Goal: Check status

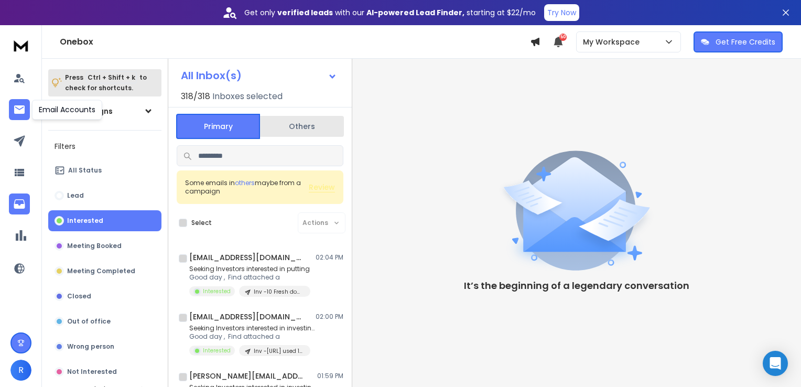
click at [18, 111] on icon at bounding box center [19, 109] width 10 height 8
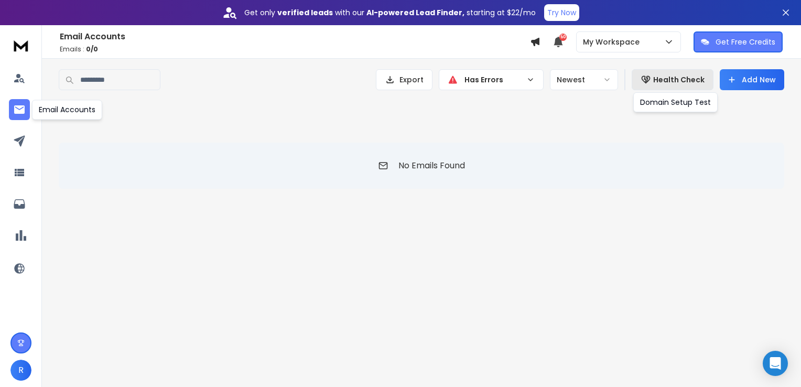
click at [685, 78] on p "Health Check" at bounding box center [678, 79] width 51 height 10
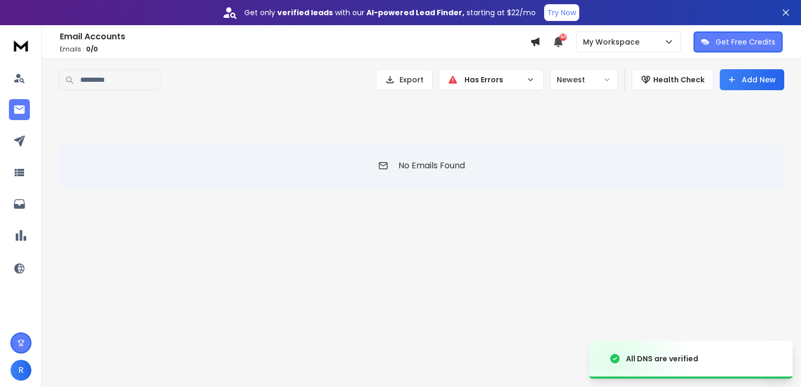
click at [503, 80] on p "Has Errors" at bounding box center [493, 79] width 58 height 10
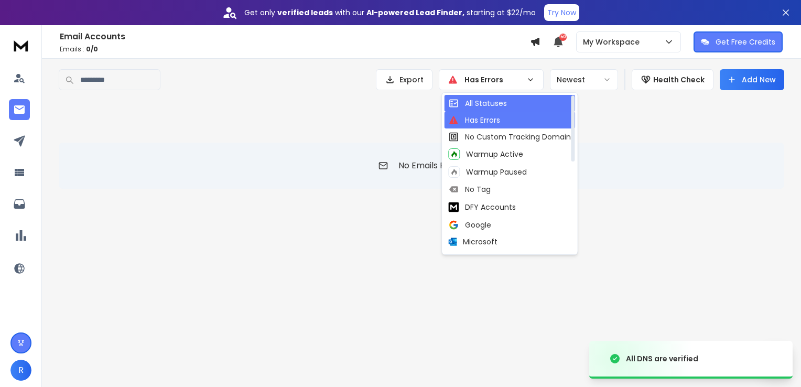
click at [505, 102] on div "All Statuses" at bounding box center [477, 103] width 59 height 10
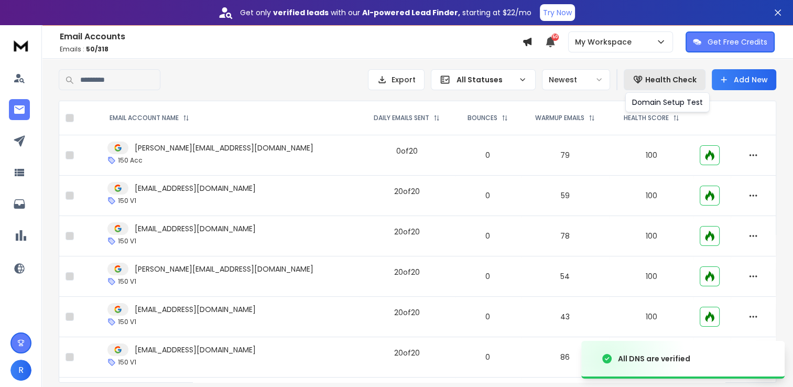
click at [664, 83] on p "Health Check" at bounding box center [670, 79] width 51 height 10
click at [510, 74] on p "All Statuses" at bounding box center [485, 79] width 58 height 10
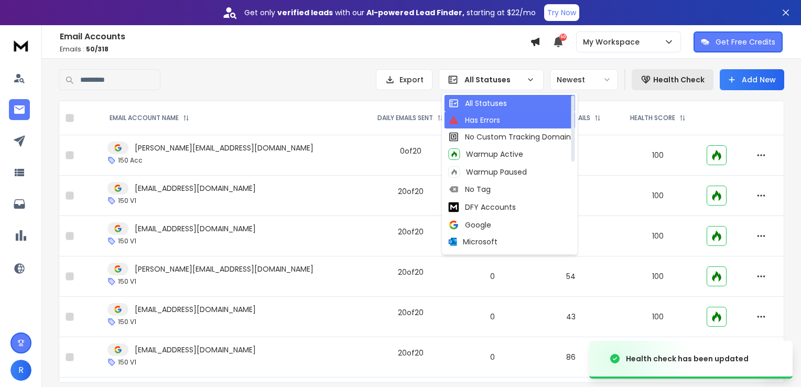
click at [500, 122] on div "Has Errors" at bounding box center [474, 120] width 52 height 10
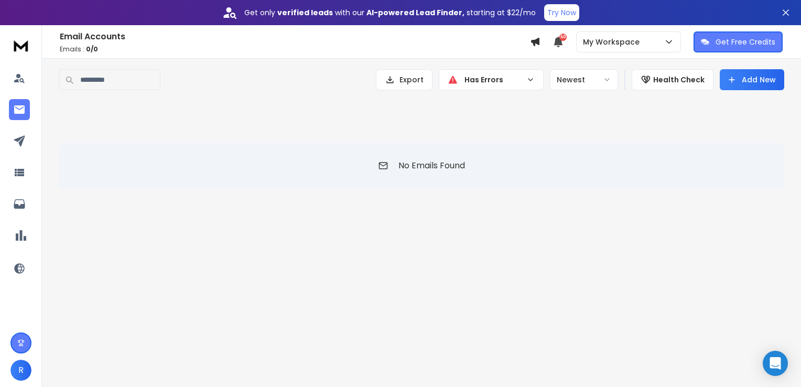
click at [500, 80] on p "Has Errors" at bounding box center [493, 79] width 58 height 10
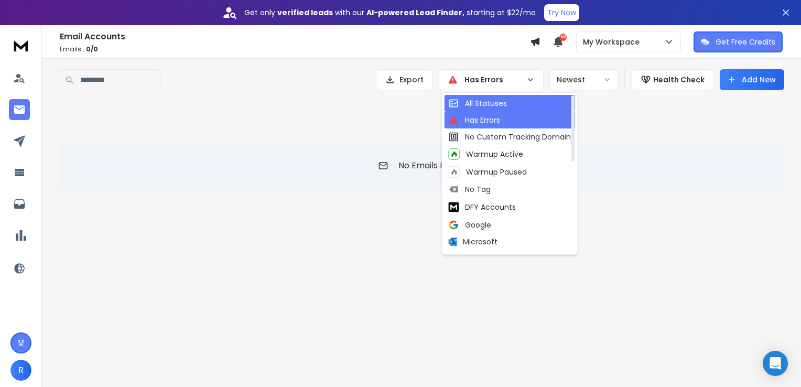
click at [484, 105] on div "All Statuses" at bounding box center [477, 103] width 59 height 10
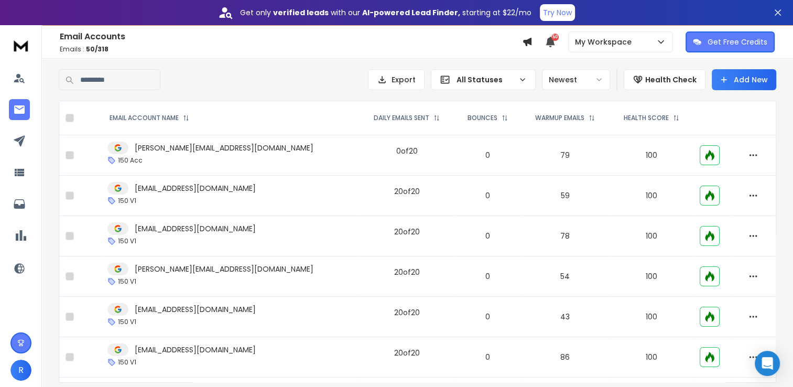
click at [484, 71] on div "All Statuses" at bounding box center [483, 79] width 105 height 21
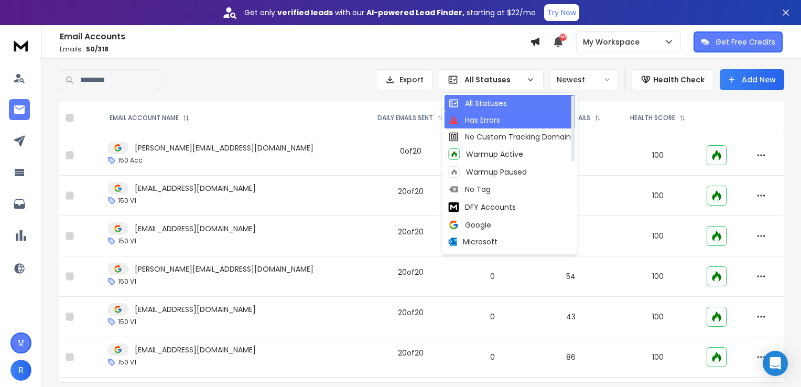
click at [472, 124] on div "Has Errors" at bounding box center [474, 120] width 52 height 10
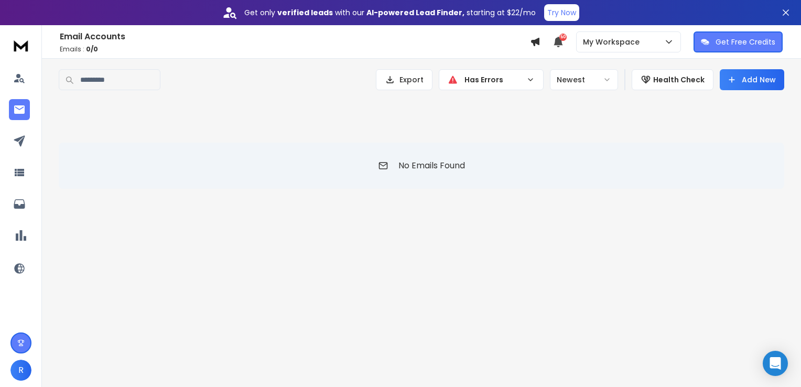
click at [508, 72] on div "Has Errors" at bounding box center [491, 79] width 105 height 21
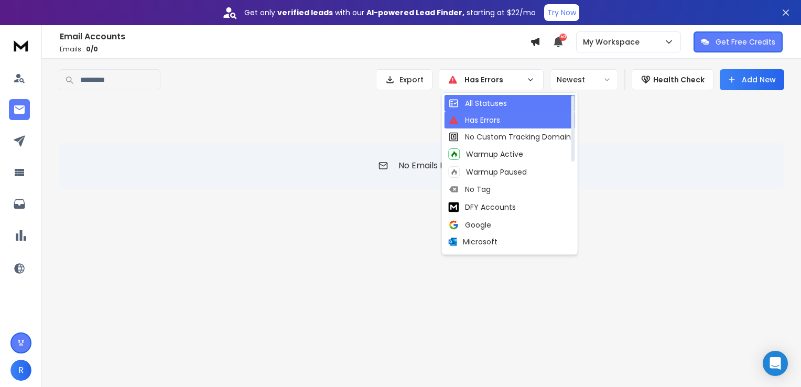
click at [475, 110] on div "All Statuses" at bounding box center [509, 103] width 131 height 17
